Goal: Task Accomplishment & Management: Manage account settings

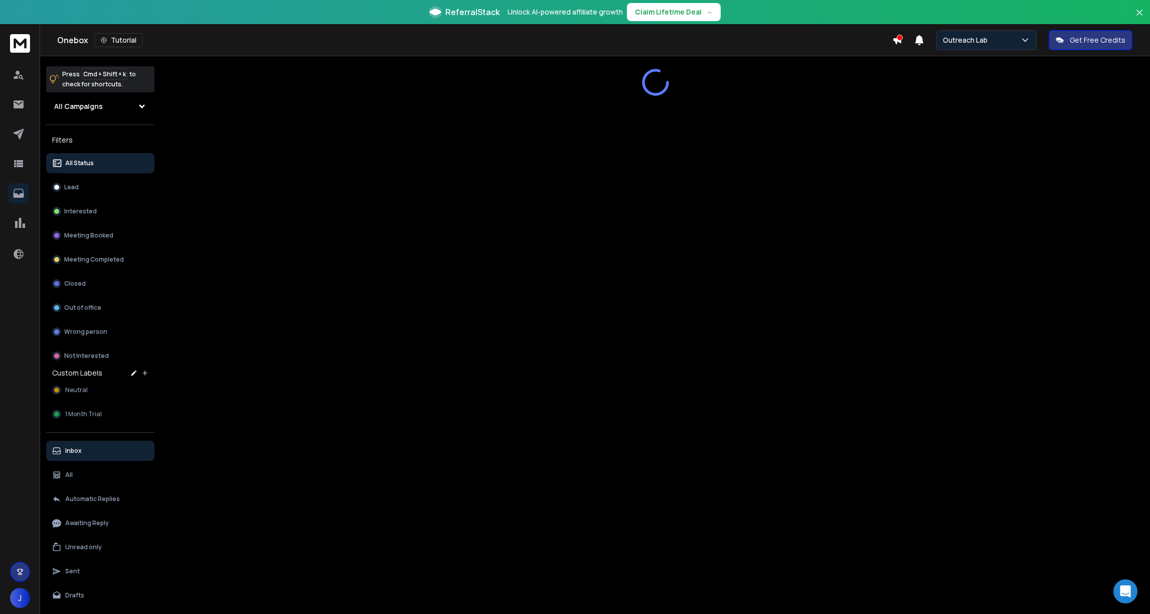
click at [987, 31] on button "Outreach Lab" at bounding box center [987, 40] width 100 height 20
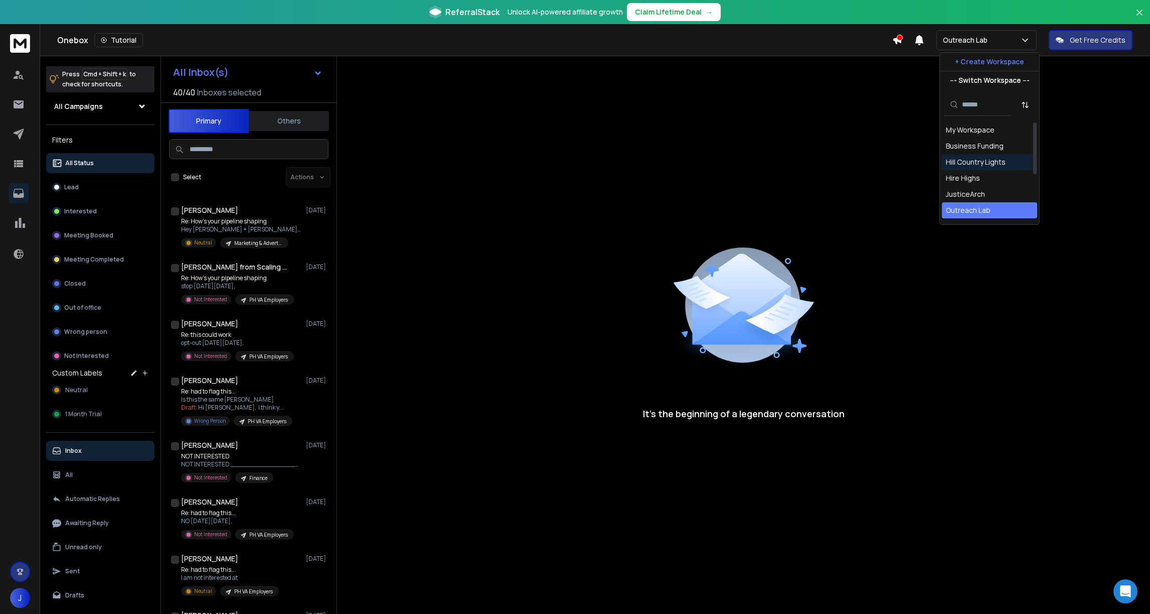
click at [978, 164] on div "Hill Country Lights" at bounding box center [976, 162] width 60 height 10
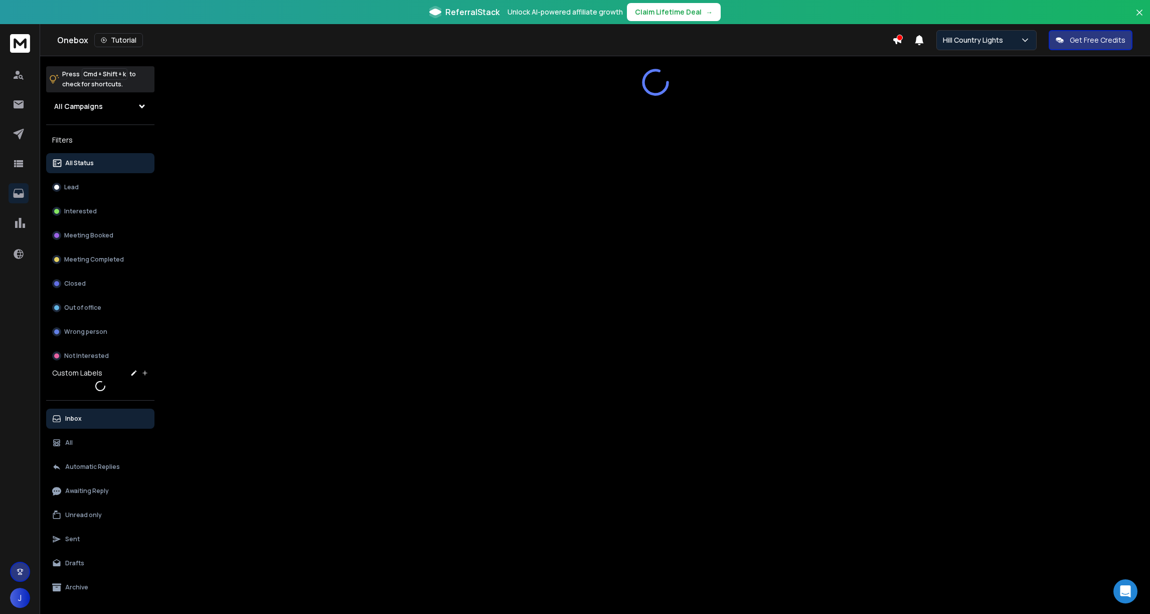
drag, startPoint x: 0, startPoint y: 0, endPoint x: 1016, endPoint y: 46, distance: 1017.5
click at [1016, 46] on button "Hill Country Lights" at bounding box center [987, 40] width 100 height 20
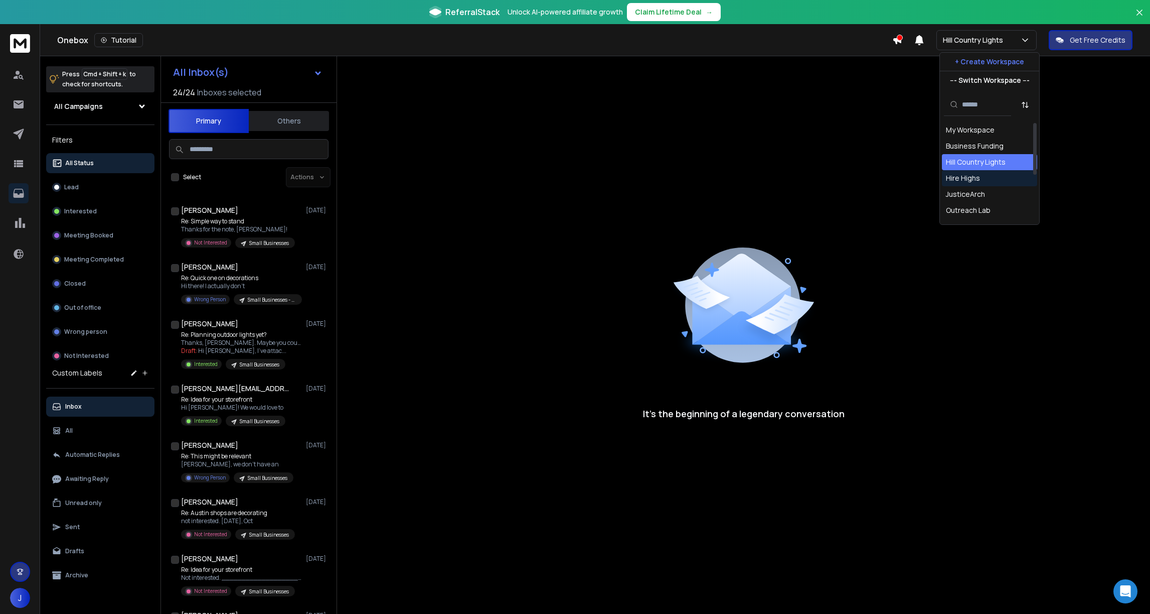
scroll to position [2, 0]
click at [982, 187] on div "JusticeArch" at bounding box center [965, 192] width 39 height 10
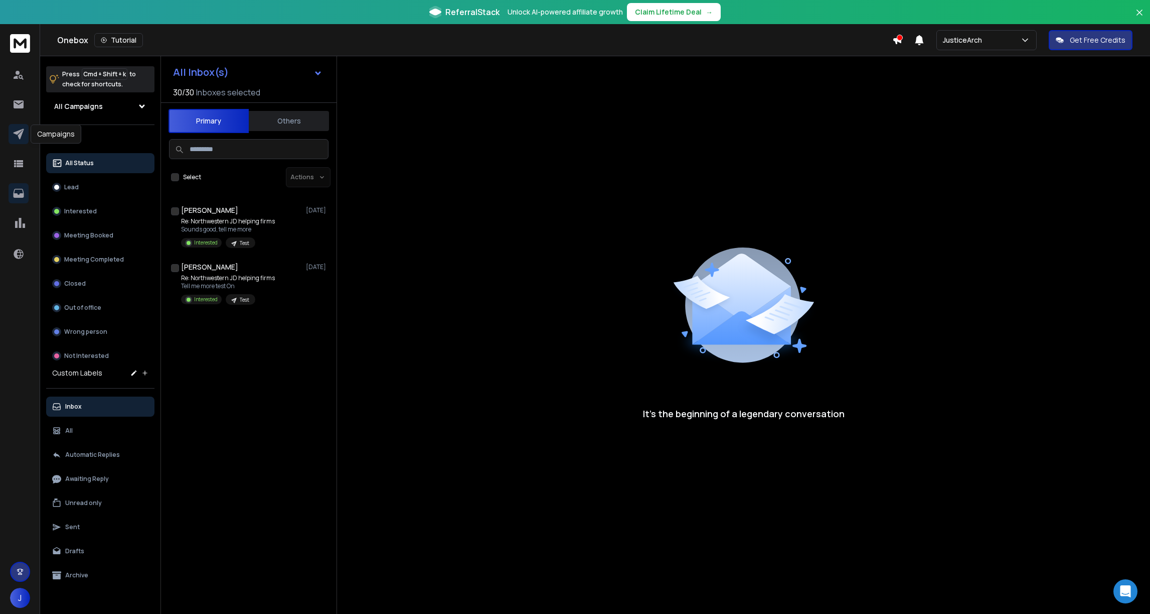
click at [24, 138] on icon at bounding box center [19, 134] width 12 height 12
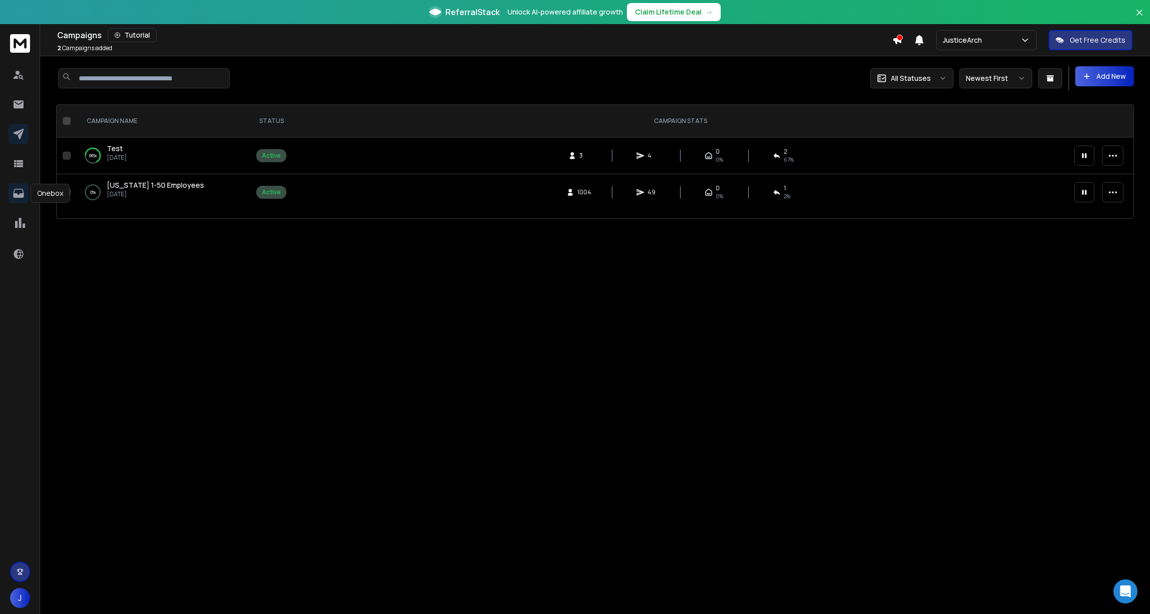
click at [17, 197] on icon at bounding box center [18, 193] width 11 height 9
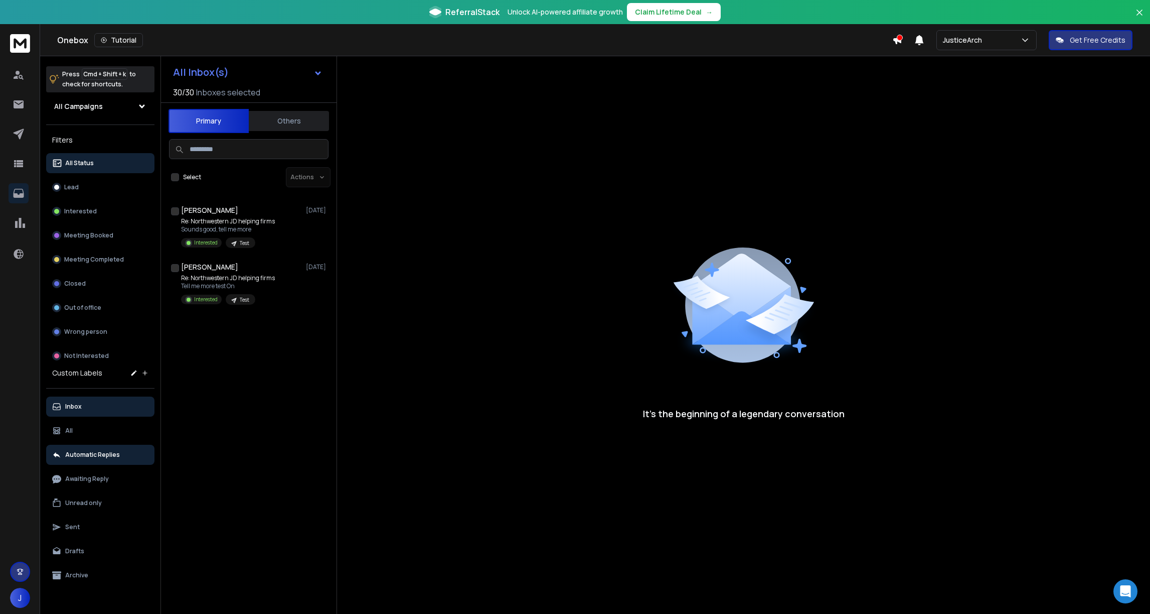
click at [109, 447] on button "Automatic Replies" at bounding box center [100, 455] width 108 height 20
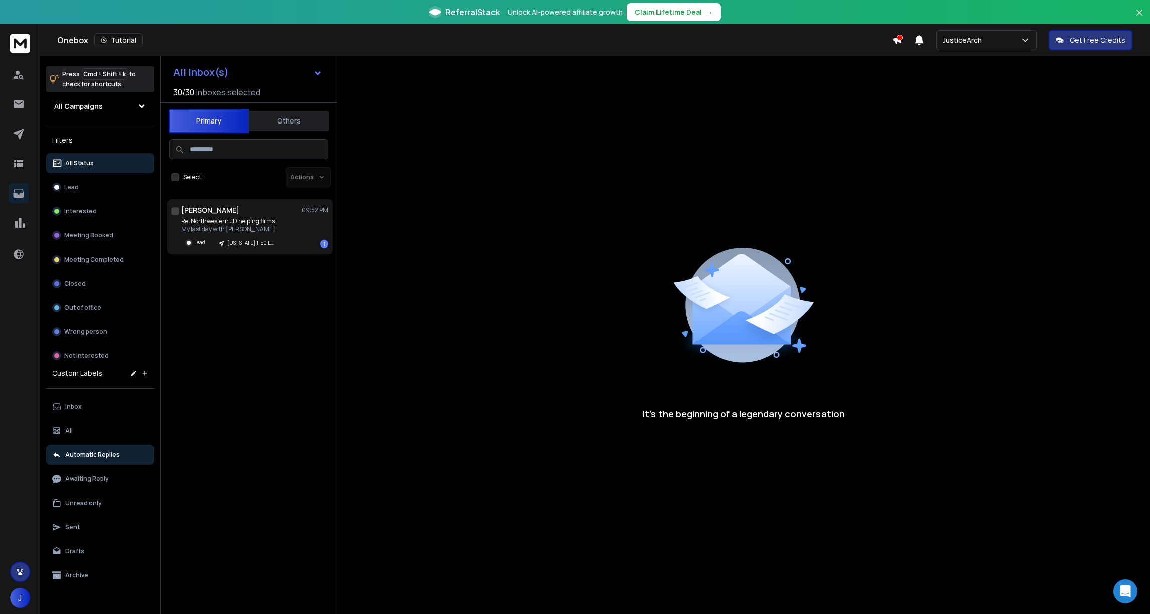
click at [253, 224] on p "Re: Northwestern JD helping firms" at bounding box center [231, 221] width 100 height 8
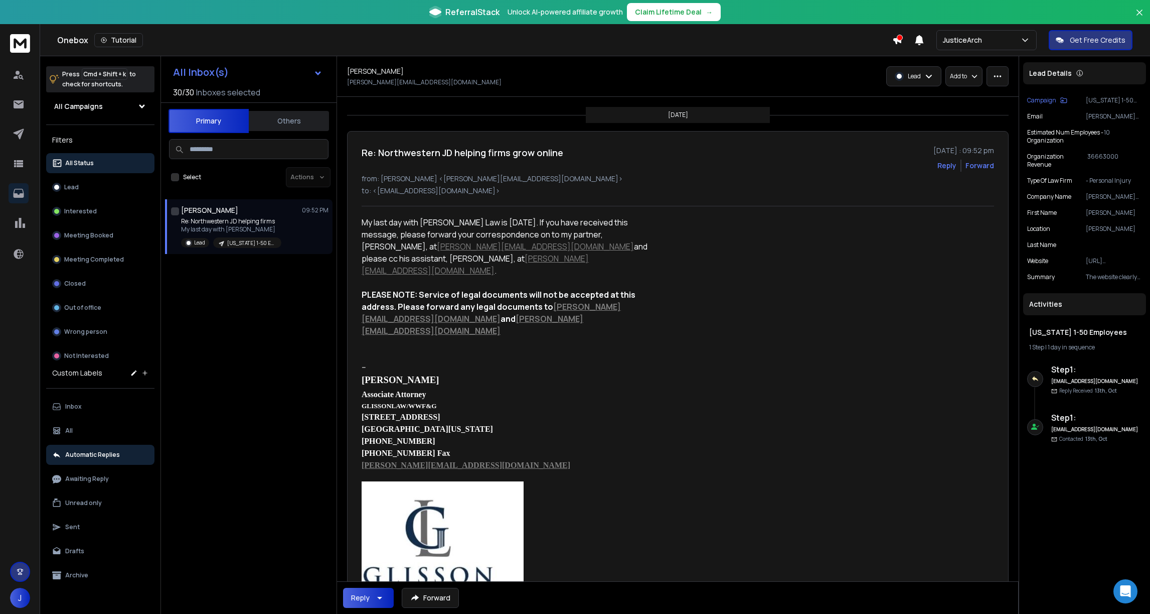
click at [932, 82] on div "Lead" at bounding box center [914, 76] width 54 height 19
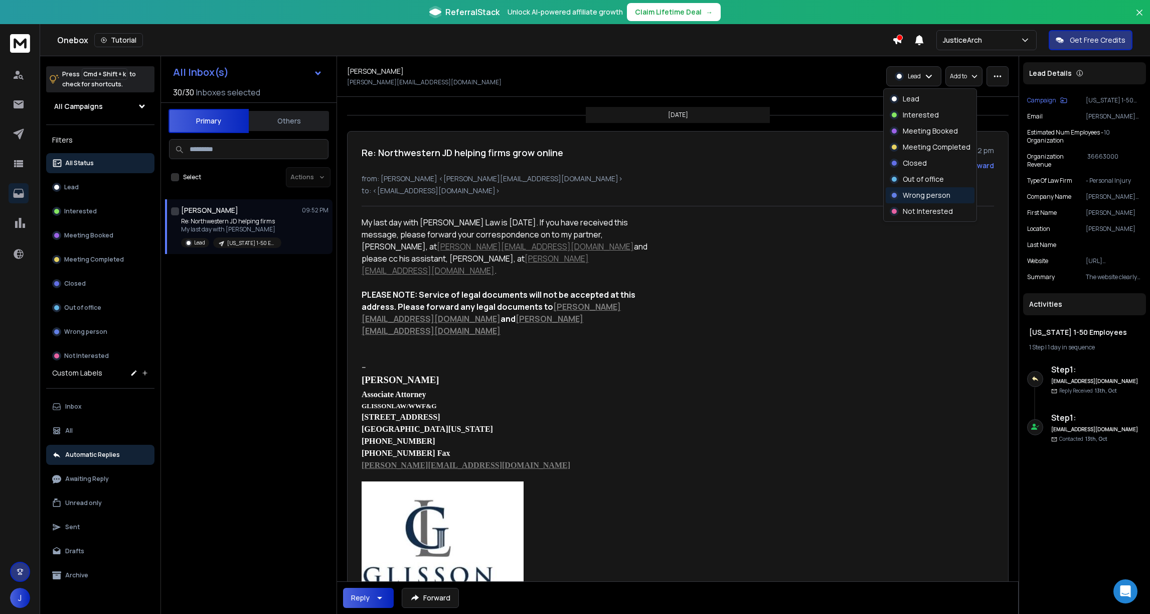
click at [922, 192] on p "Wrong person" at bounding box center [927, 195] width 48 height 10
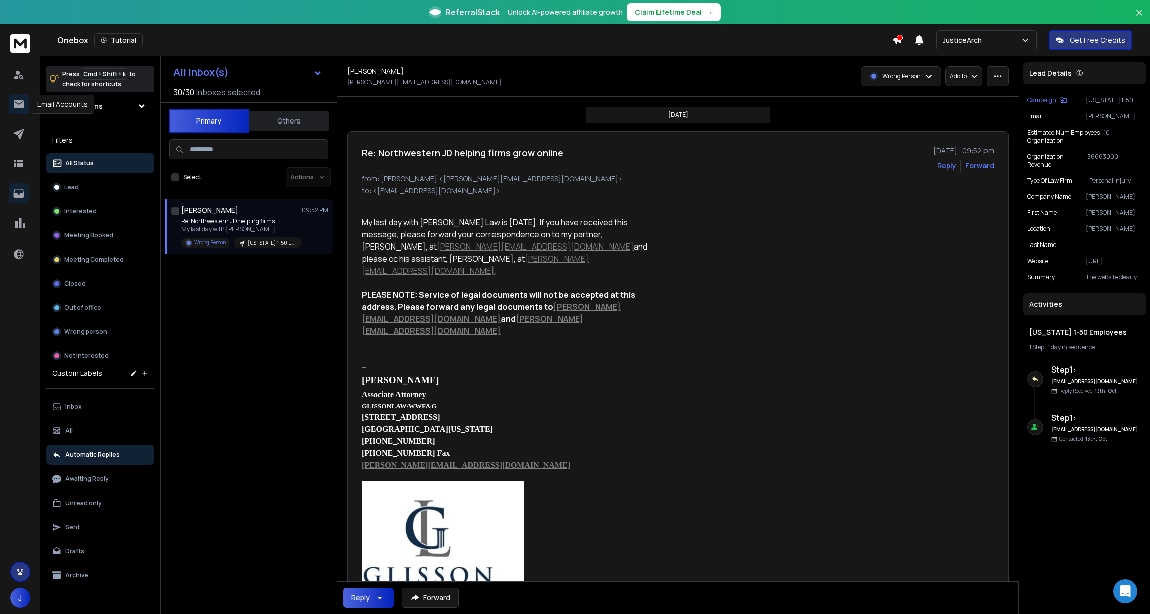
click at [14, 111] on link at bounding box center [19, 104] width 20 height 20
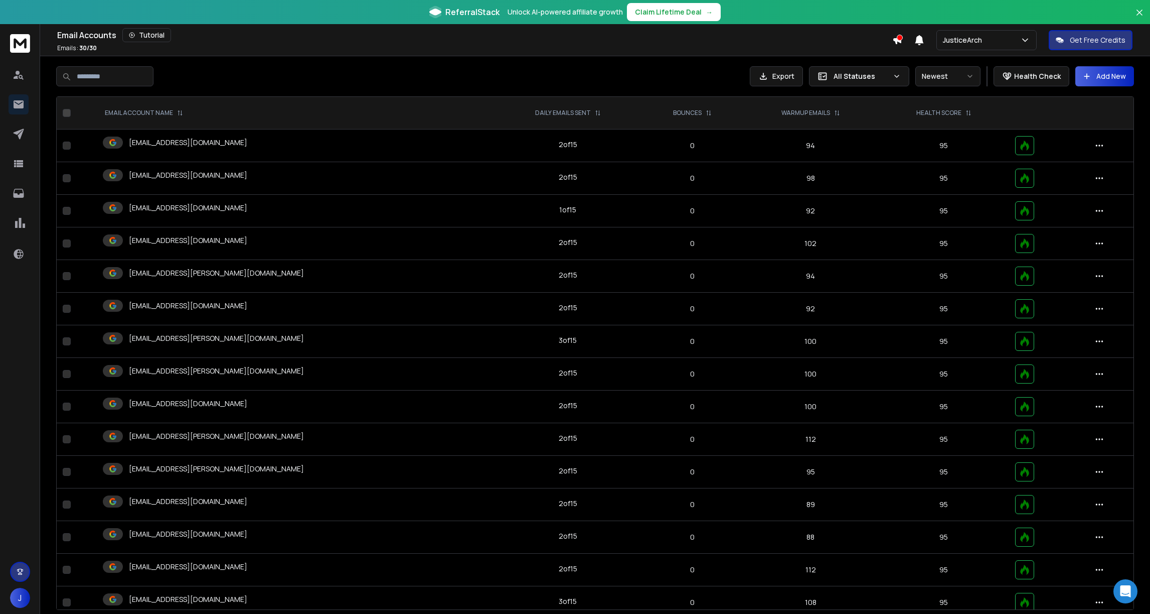
click at [328, 551] on td "nima.o@seojusticearch.com" at bounding box center [295, 537] width 397 height 33
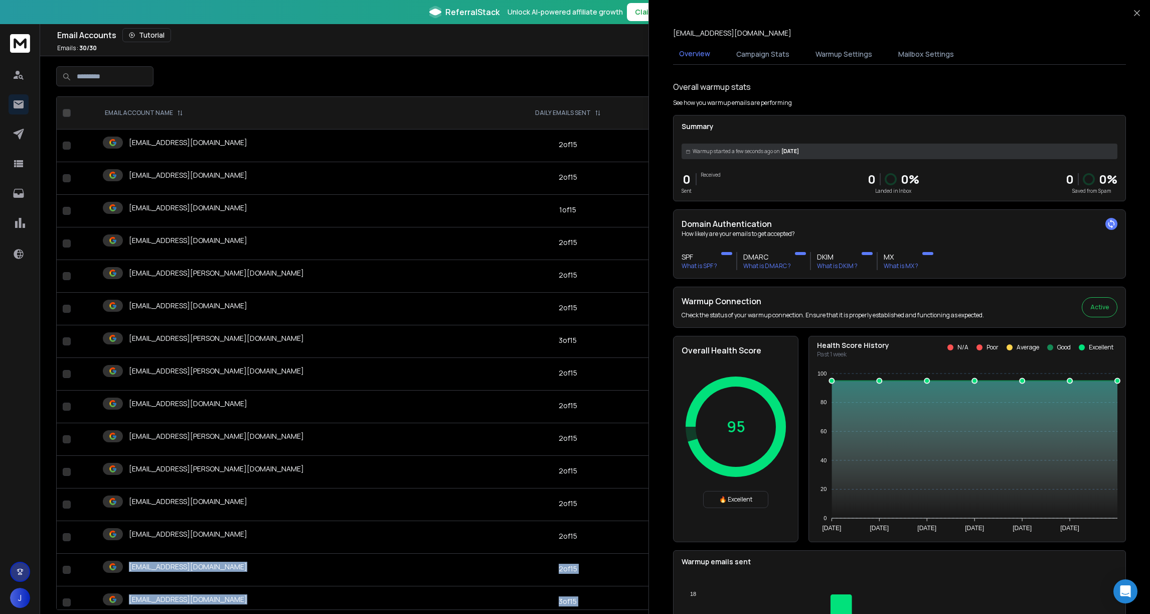
drag, startPoint x: 328, startPoint y: 551, endPoint x: 772, endPoint y: 548, distance: 443.5
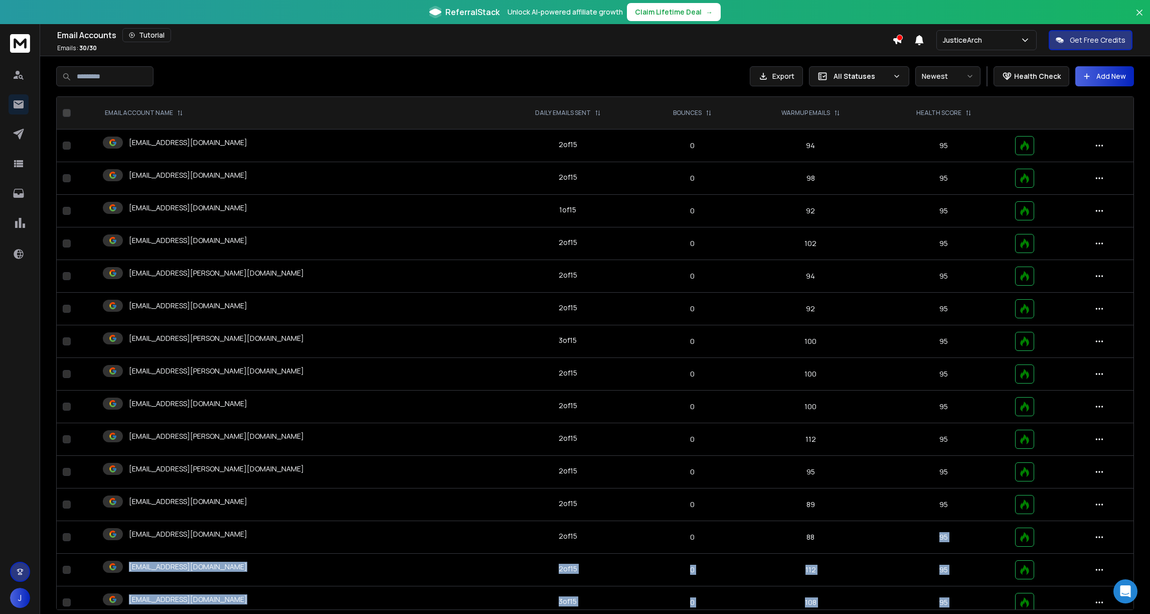
click at [772, 559] on td "112" at bounding box center [811, 569] width 136 height 33
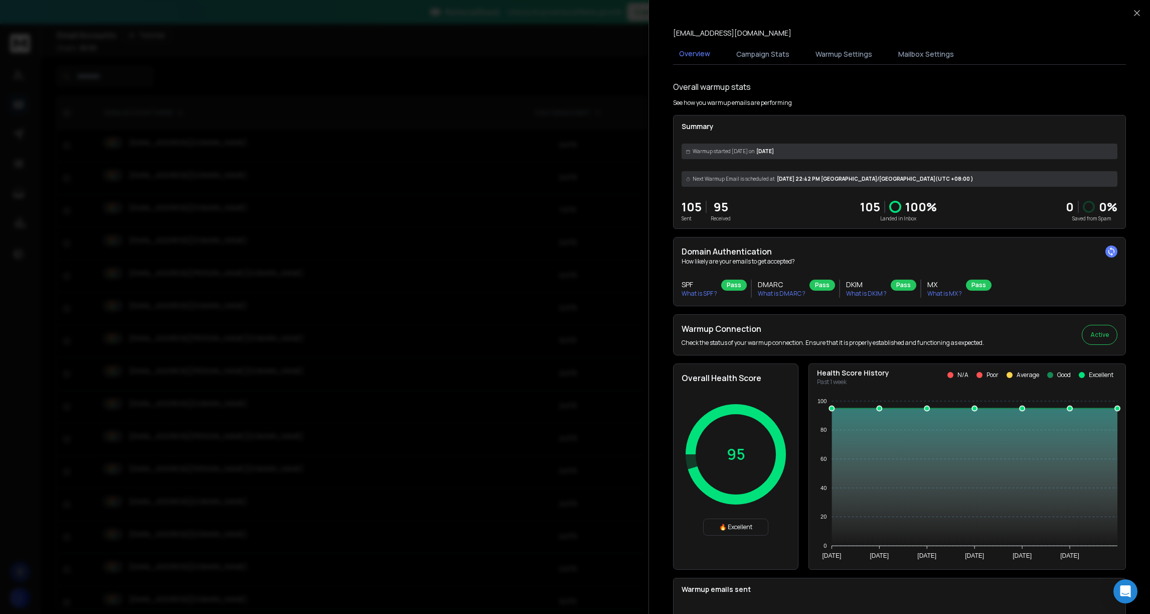
click at [772, 559] on div "Overall Health Score 95 🔥 Excellent" at bounding box center [735, 466] width 125 height 206
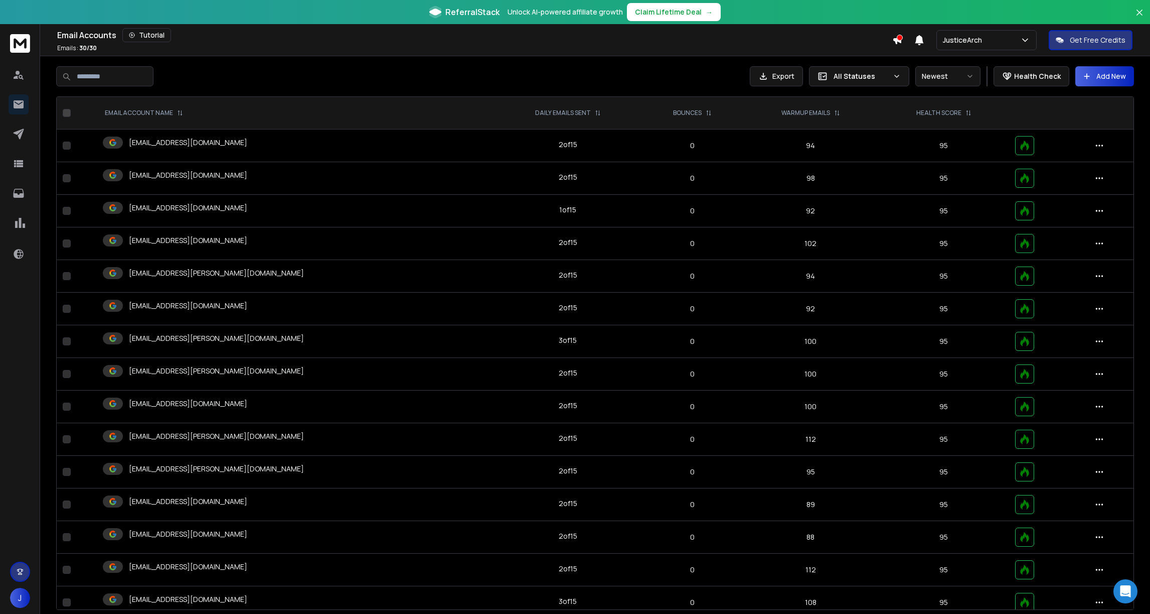
drag, startPoint x: 600, startPoint y: 573, endPoint x: 679, endPoint y: 632, distance: 98.6
click at [1140, 14] on icon "Close banner" at bounding box center [1139, 12] width 9 height 9
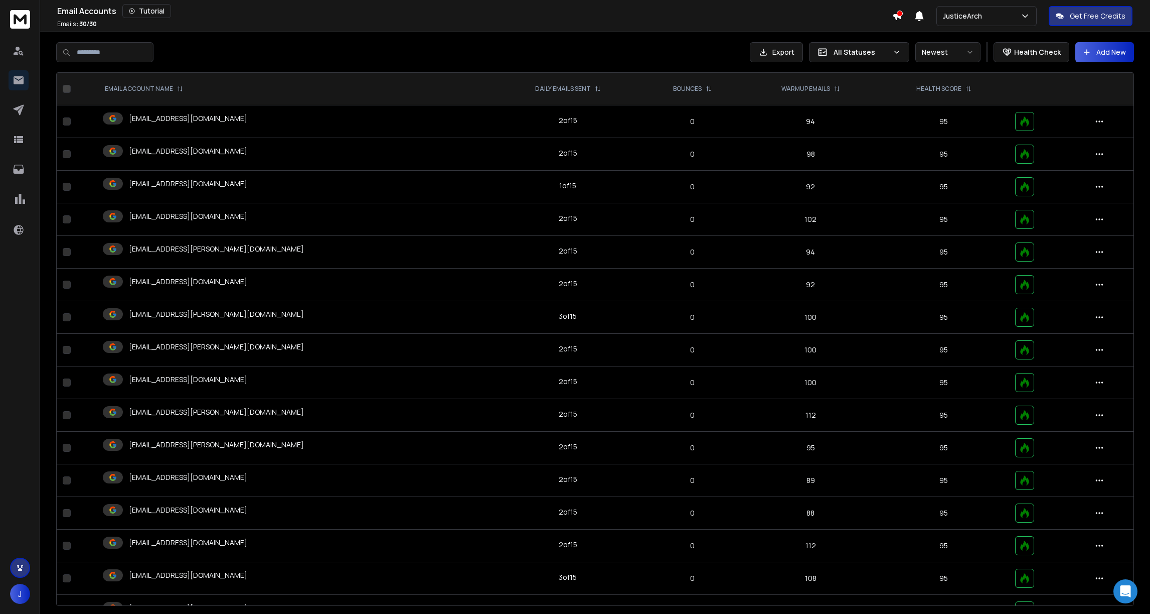
click at [1134, 12] on div "Email Accounts Tutorial Emails : 30 / 30 JusticeArch Get Free Credits" at bounding box center [575, 16] width 1150 height 32
click at [1134, 11] on div "Email Accounts Tutorial Emails : 30 / 30 JusticeArch Get Free Credits" at bounding box center [575, 16] width 1150 height 32
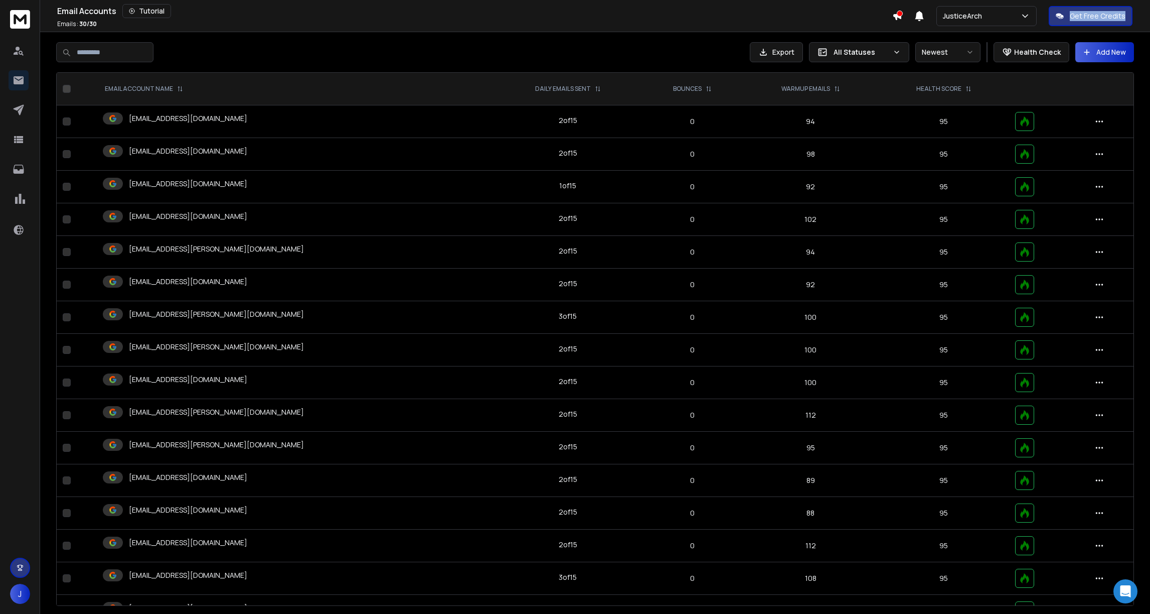
click at [1135, 5] on div "Email Accounts Tutorial Emails : 30 / 30 JusticeArch Get Free Credits" at bounding box center [575, 16] width 1150 height 32
click at [1141, 31] on div "Email Accounts Tutorial Emails : 30 / 30 JusticeArch Get Free Credits" at bounding box center [575, 16] width 1150 height 32
drag, startPoint x: 1138, startPoint y: 28, endPoint x: 1138, endPoint y: 38, distance: 9.5
click at [1138, 38] on div "Email Accounts Tutorial Emails : 30 / 30 JusticeArch Get Free Credits Export Al…" at bounding box center [575, 308] width 1150 height 616
drag, startPoint x: 1131, startPoint y: 23, endPoint x: 1141, endPoint y: 33, distance: 14.2
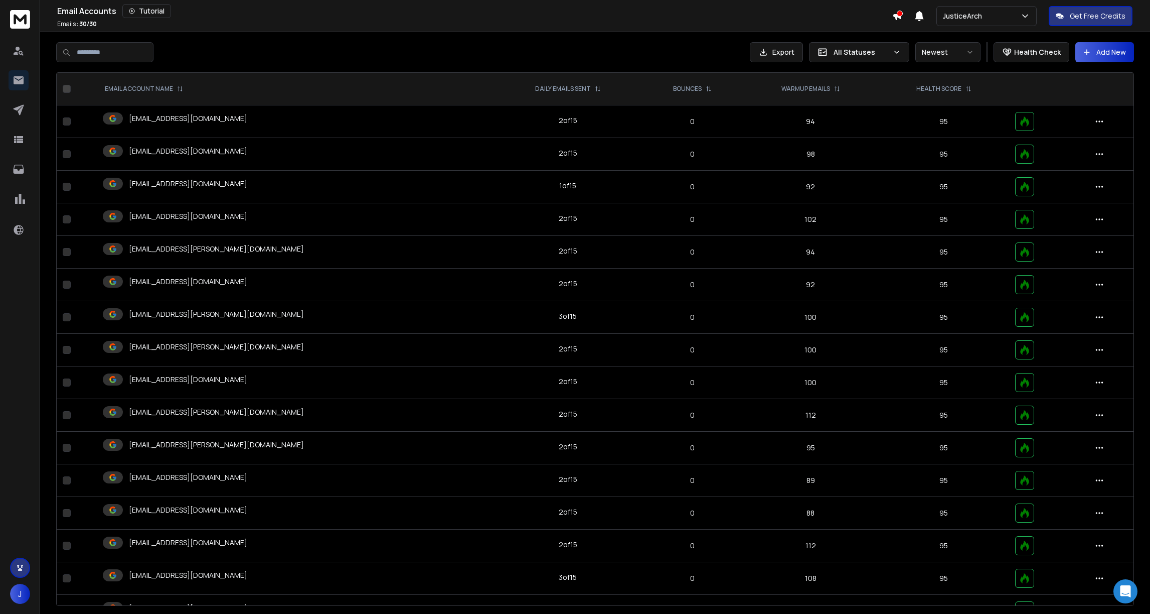
click at [1141, 33] on div "Export All Statuses Newest Health Check Add New EMAIL ACCOUNT NAME DAILY EMAILS…" at bounding box center [595, 323] width 1110 height 583
